Goal: Task Accomplishment & Management: Use online tool/utility

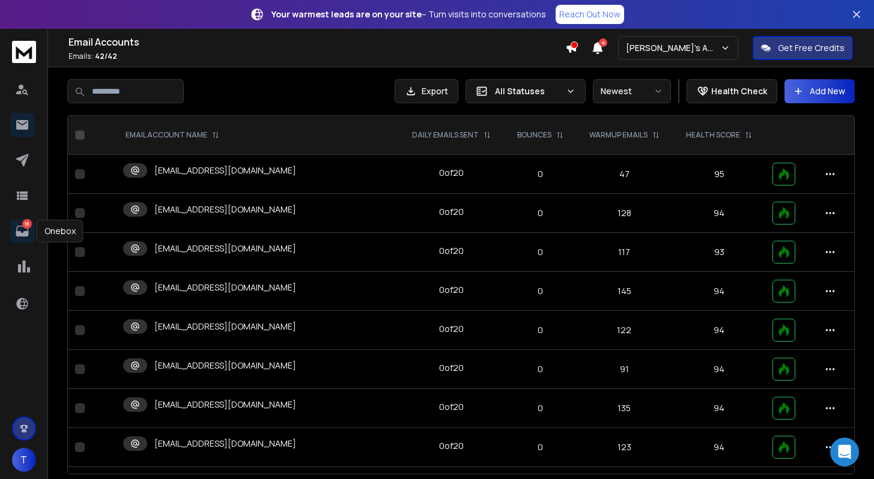
click at [22, 230] on icon at bounding box center [22, 231] width 14 height 14
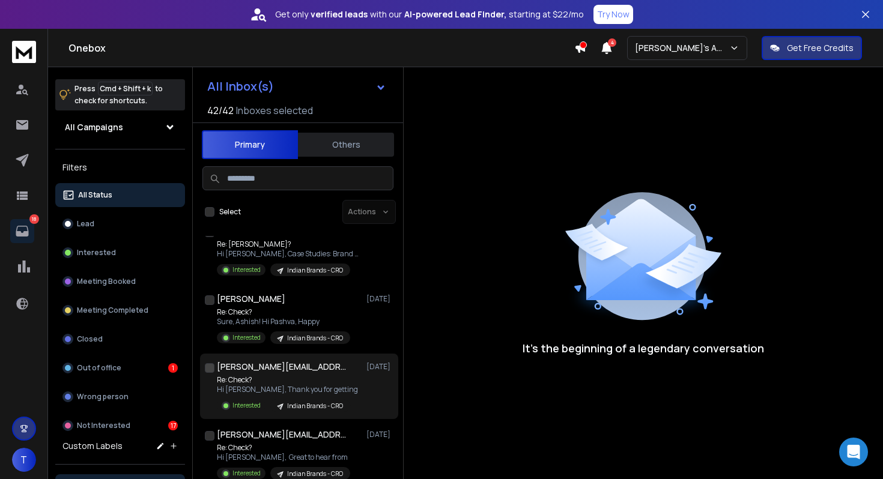
scroll to position [89, 0]
click at [262, 390] on p "Hi [PERSON_NAME], Great to hear from" at bounding box center [283, 389] width 133 height 10
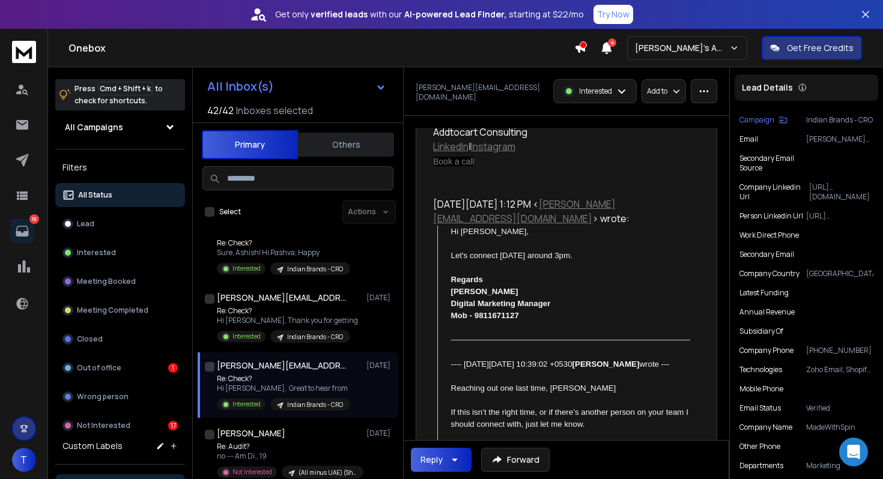
scroll to position [0, 0]
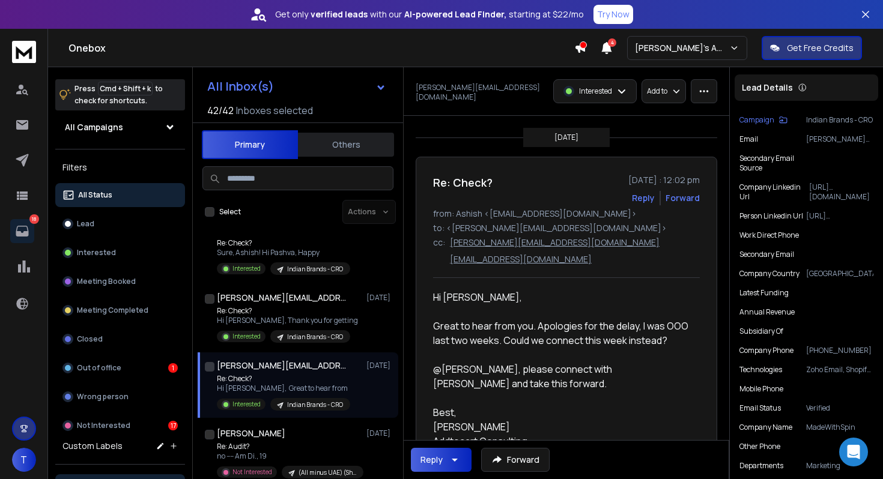
click at [504, 228] on p "to: <yatin@madewithspin.com>" at bounding box center [566, 228] width 267 height 12
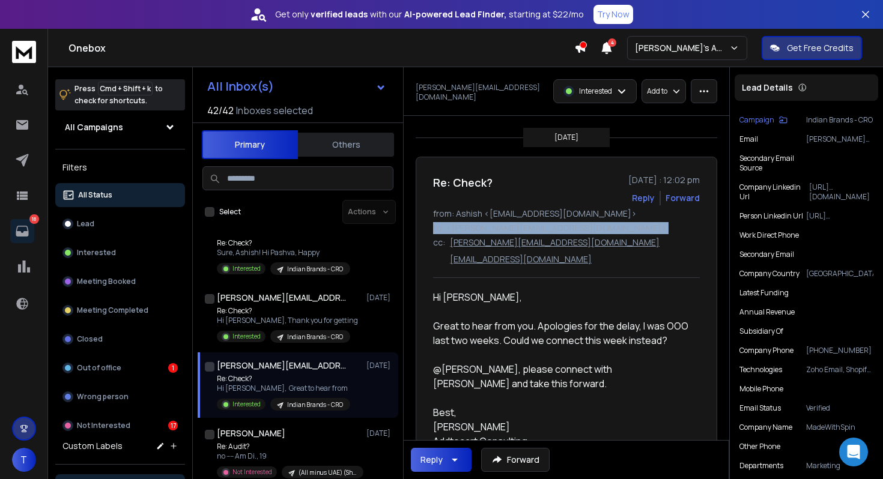
drag, startPoint x: 504, startPoint y: 228, endPoint x: 495, endPoint y: 228, distance: 8.4
click at [495, 228] on p "to: <yatin@madewithspin.com>" at bounding box center [566, 228] width 267 height 12
click at [456, 229] on p "to: <yatin@madewithspin.com>" at bounding box center [566, 228] width 267 height 12
drag, startPoint x: 456, startPoint y: 229, endPoint x: 542, endPoint y: 229, distance: 85.9
click at [542, 229] on p "to: <yatin@madewithspin.com>" at bounding box center [566, 228] width 267 height 12
